Goal: Navigation & Orientation: Understand site structure

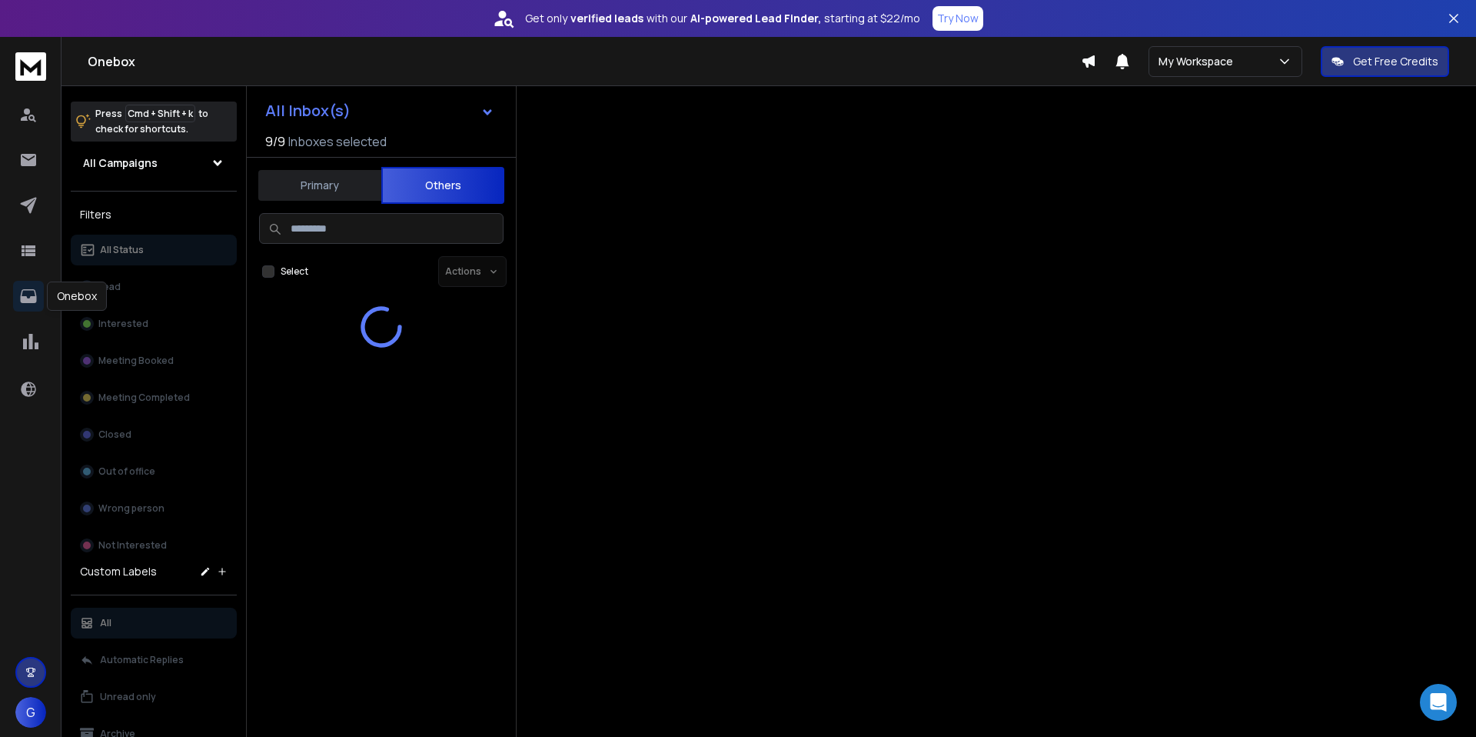
click at [412, 184] on button "Others" at bounding box center [442, 185] width 123 height 37
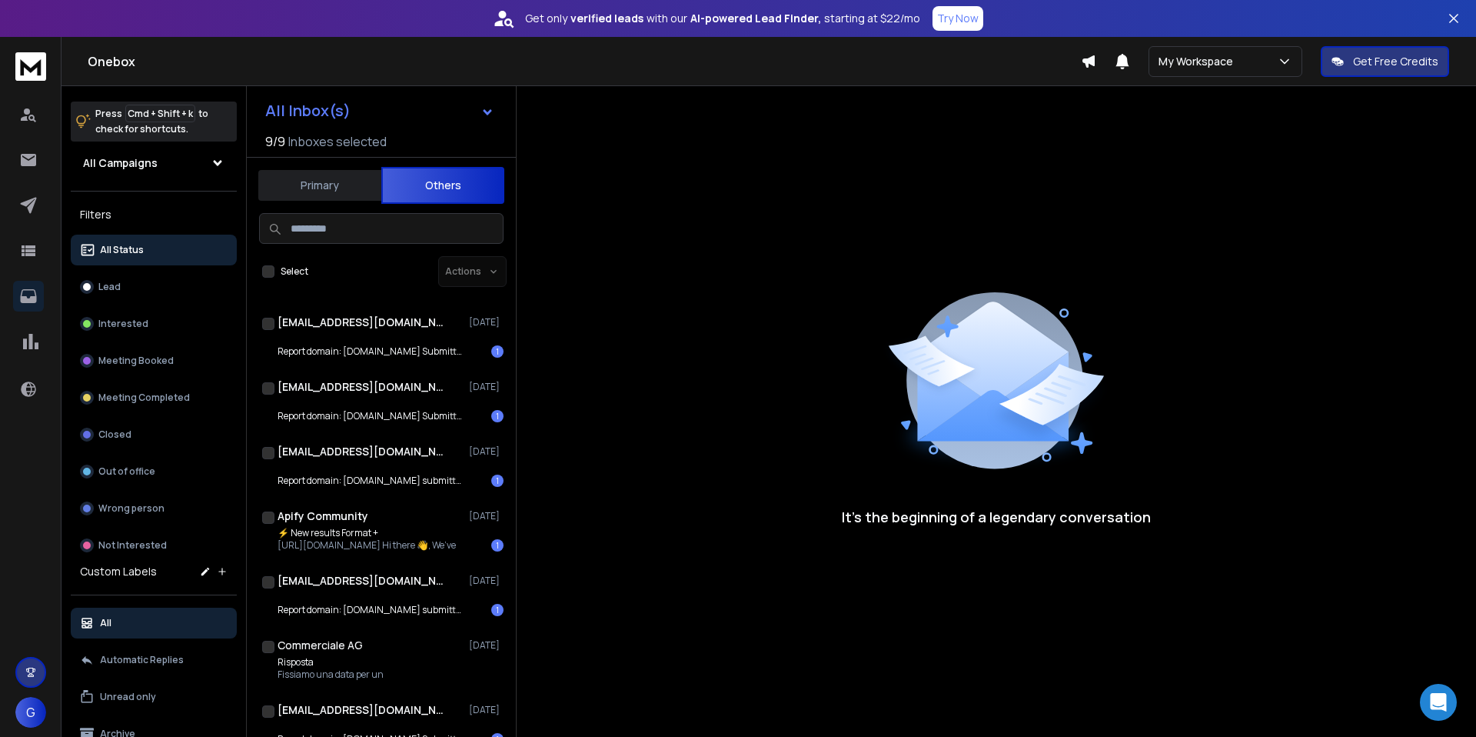
click at [328, 190] on button "Primary" at bounding box center [319, 185] width 123 height 34
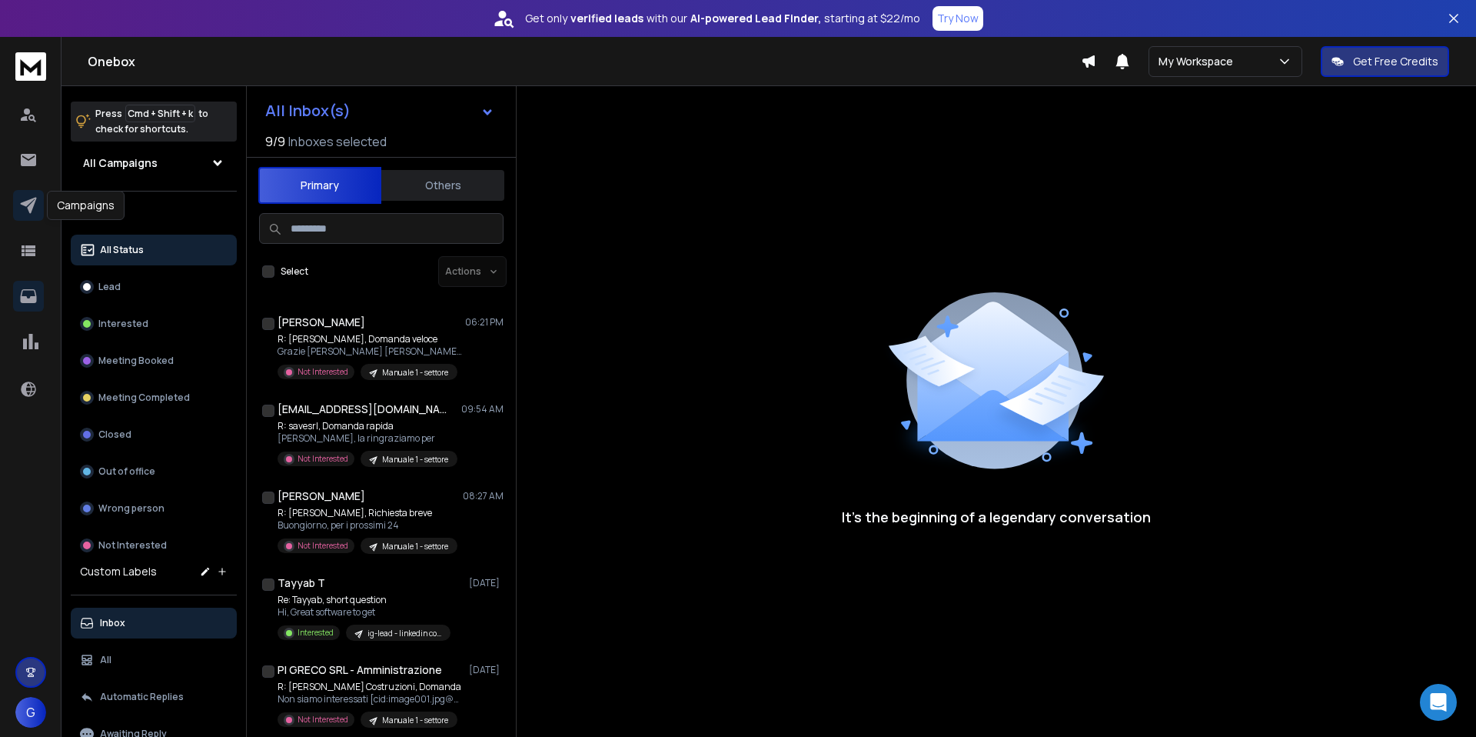
click at [35, 197] on icon at bounding box center [28, 205] width 18 height 18
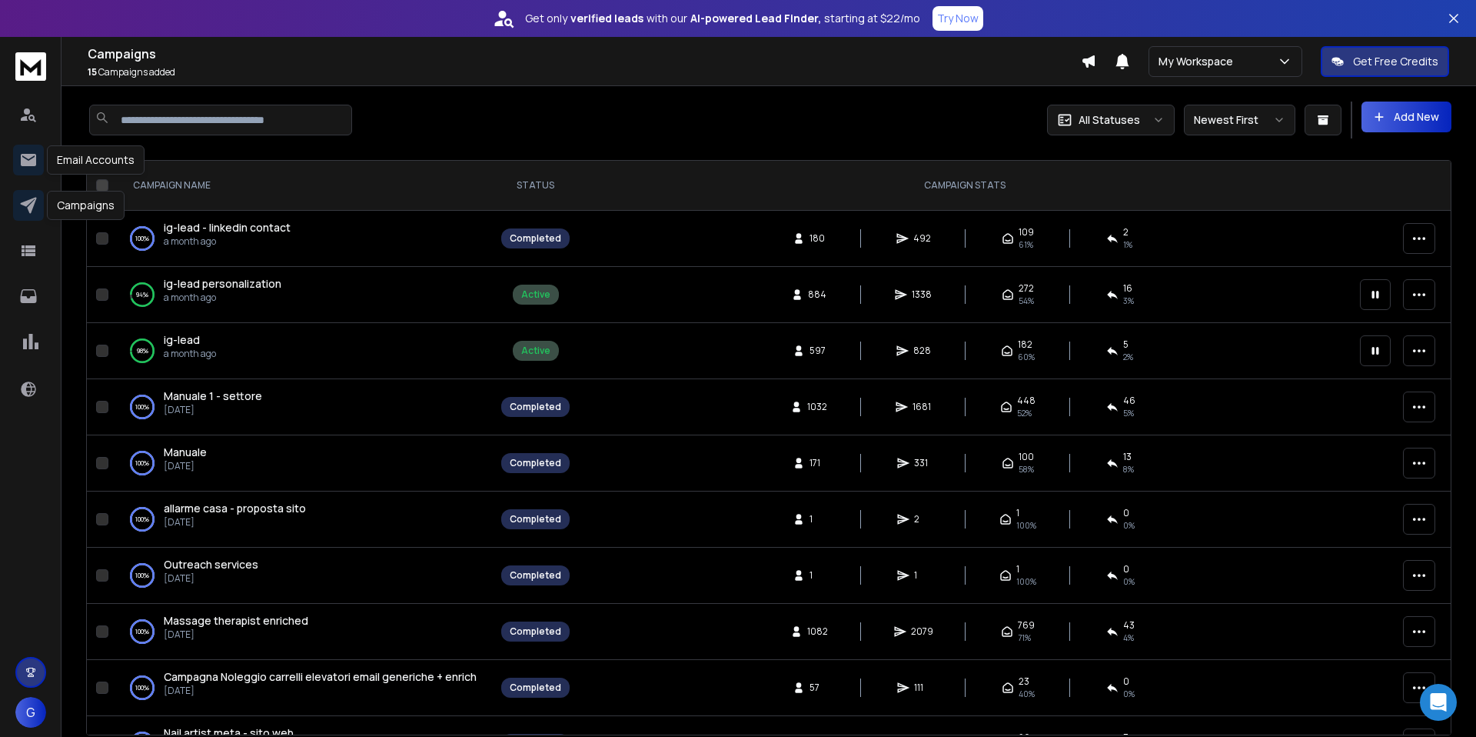
click at [18, 172] on link at bounding box center [28, 160] width 31 height 31
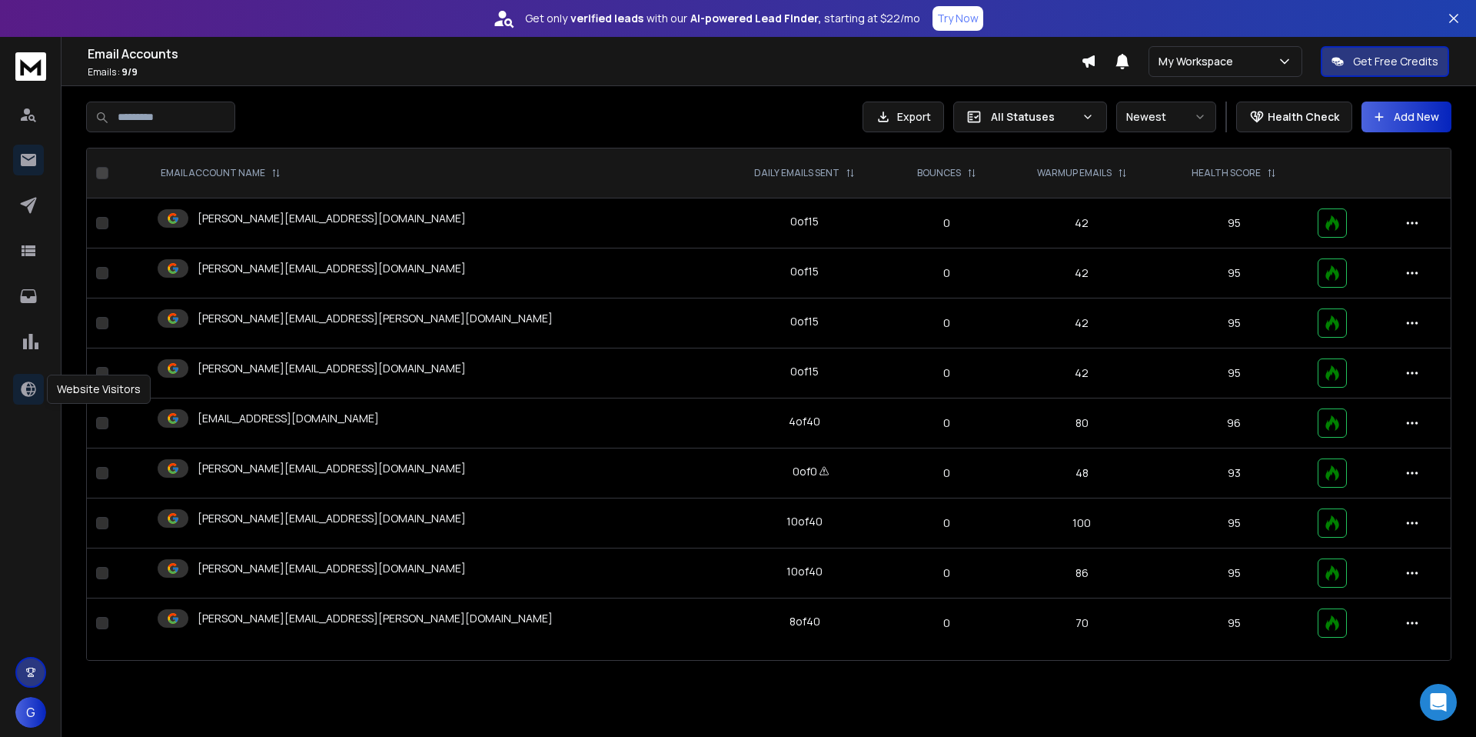
click at [28, 380] on icon at bounding box center [28, 389] width 18 height 18
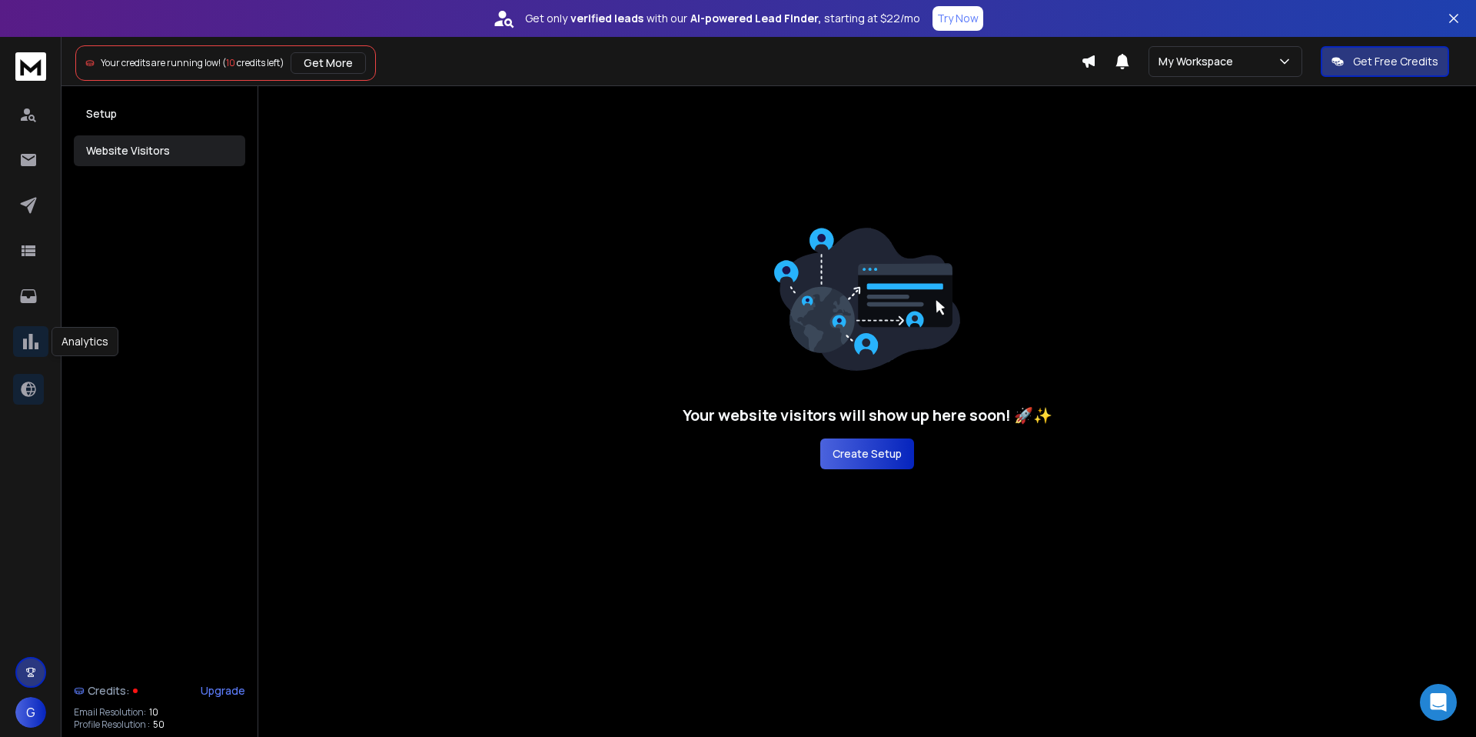
click at [28, 343] on icon at bounding box center [30, 341] width 23 height 23
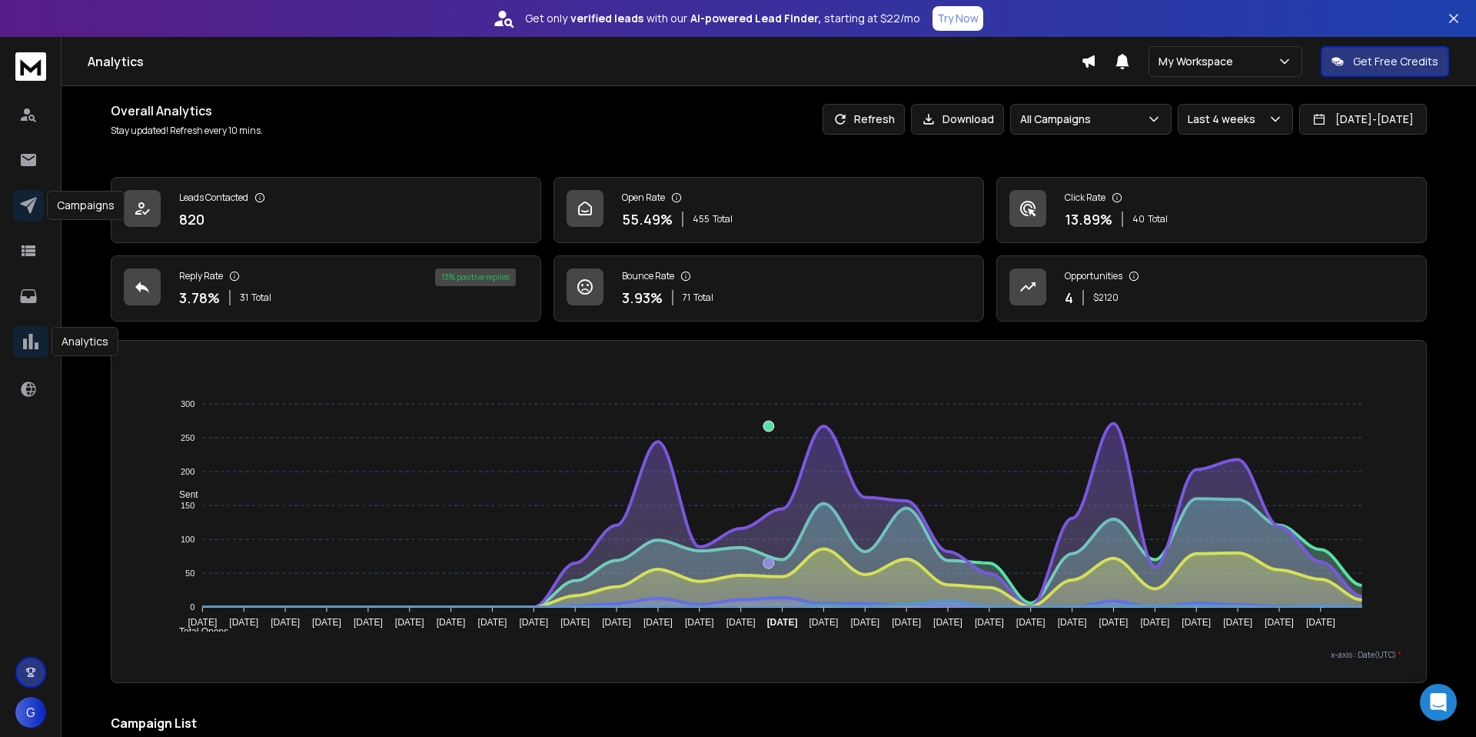
click at [24, 199] on icon at bounding box center [28, 205] width 18 height 18
